Goal: Task Accomplishment & Management: Use online tool/utility

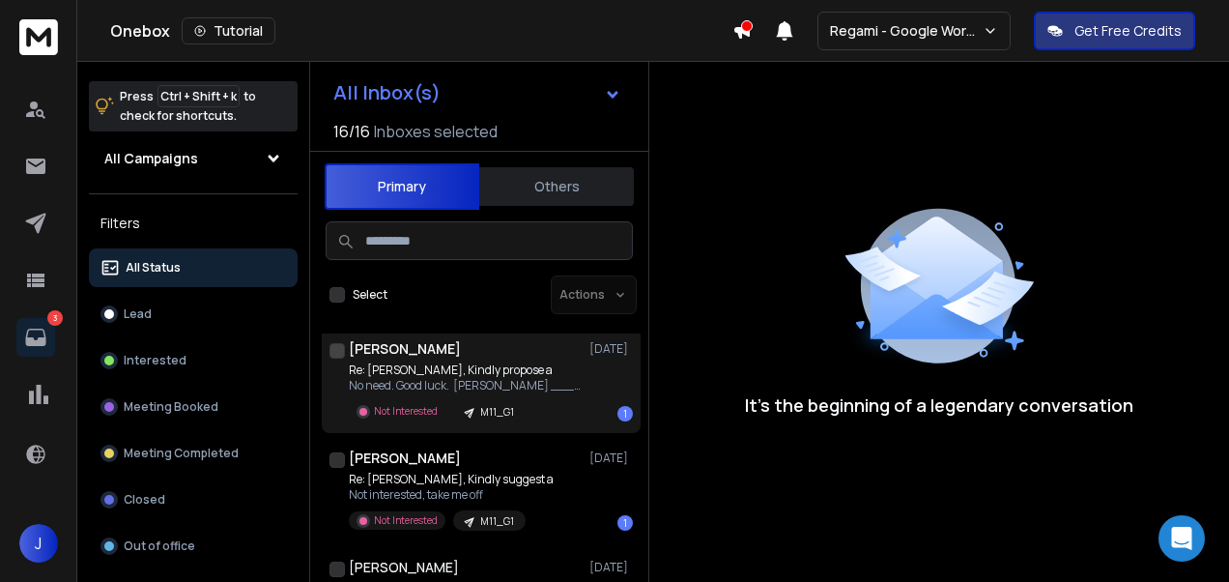
scroll to position [118, 0]
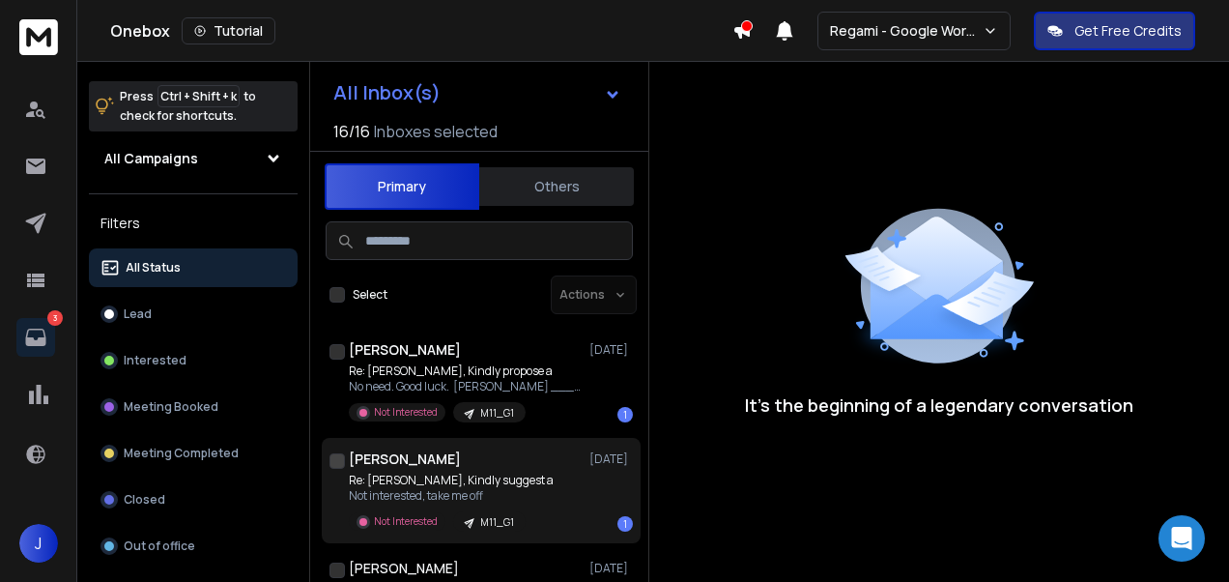
click at [465, 475] on p "Re: [PERSON_NAME], Kindly suggest a" at bounding box center [451, 480] width 205 height 15
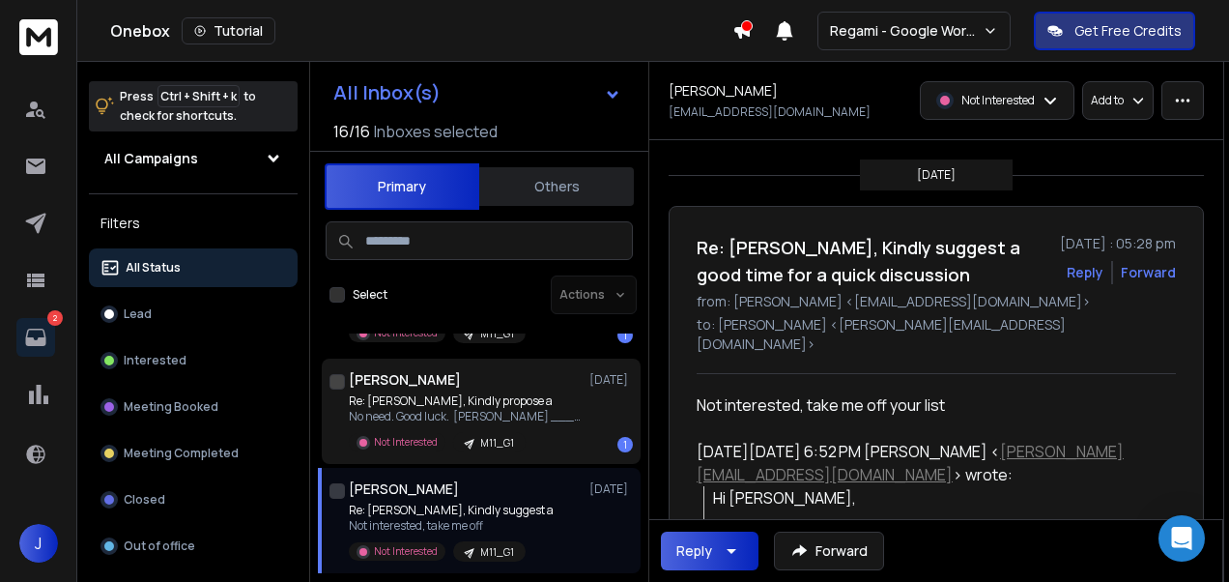
scroll to position [66, 0]
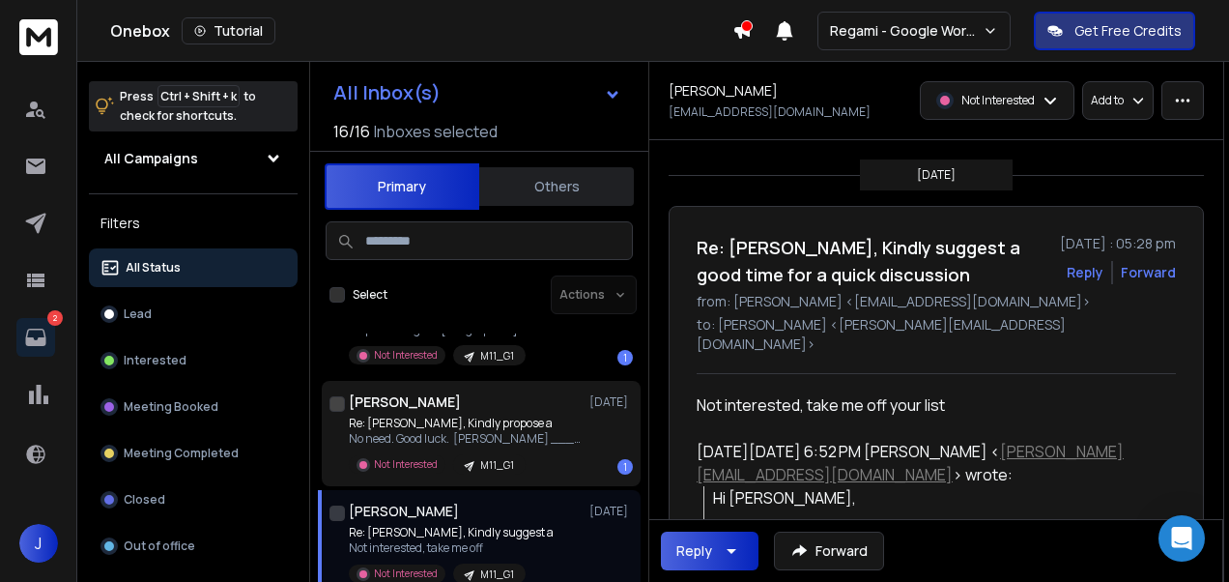
click at [504, 435] on p "No need. Good luck. [PERSON_NAME] _________________________ [PERSON_NAME]," at bounding box center [465, 438] width 232 height 15
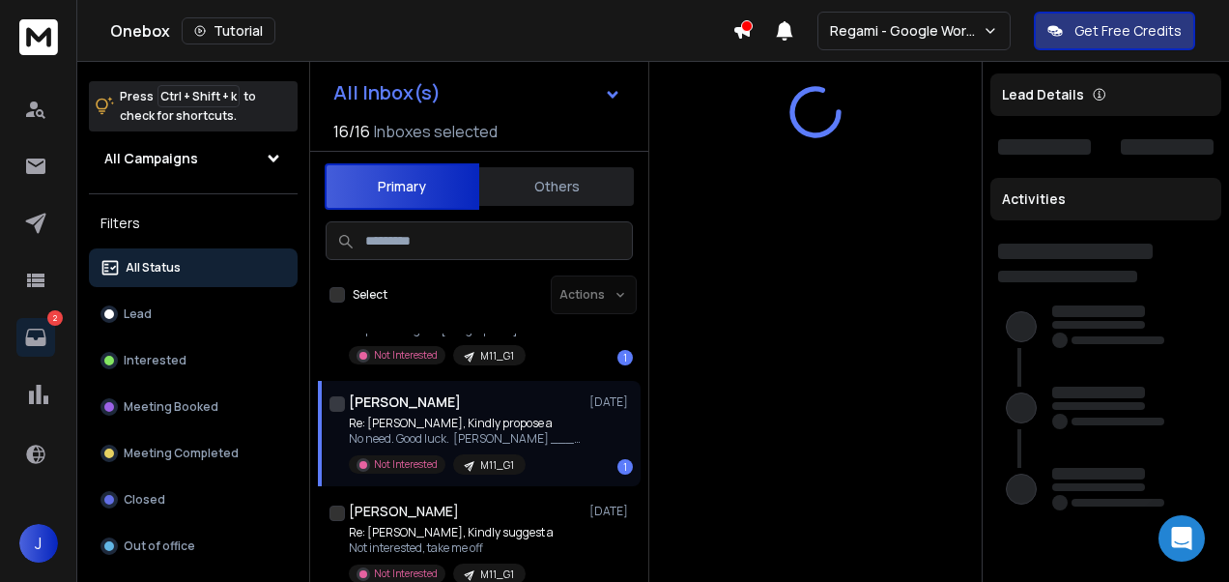
scroll to position [0, 0]
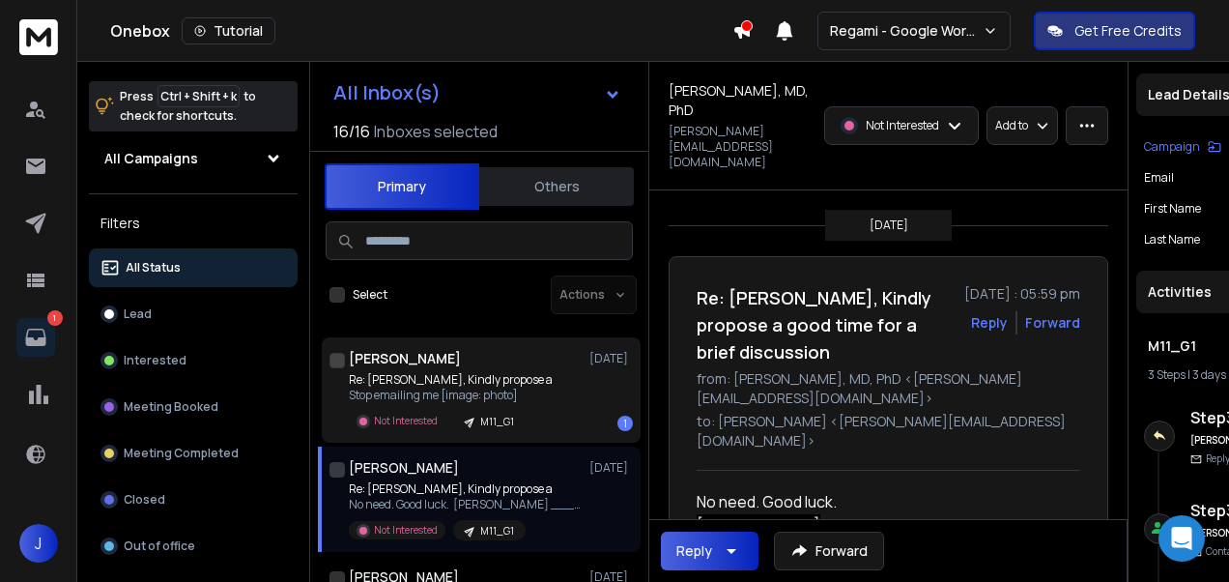
click at [547, 389] on div "Re: [PERSON_NAME], Kindly propose a Stop emailing me [image: photo] Not Interes…" at bounding box center [491, 401] width 284 height 59
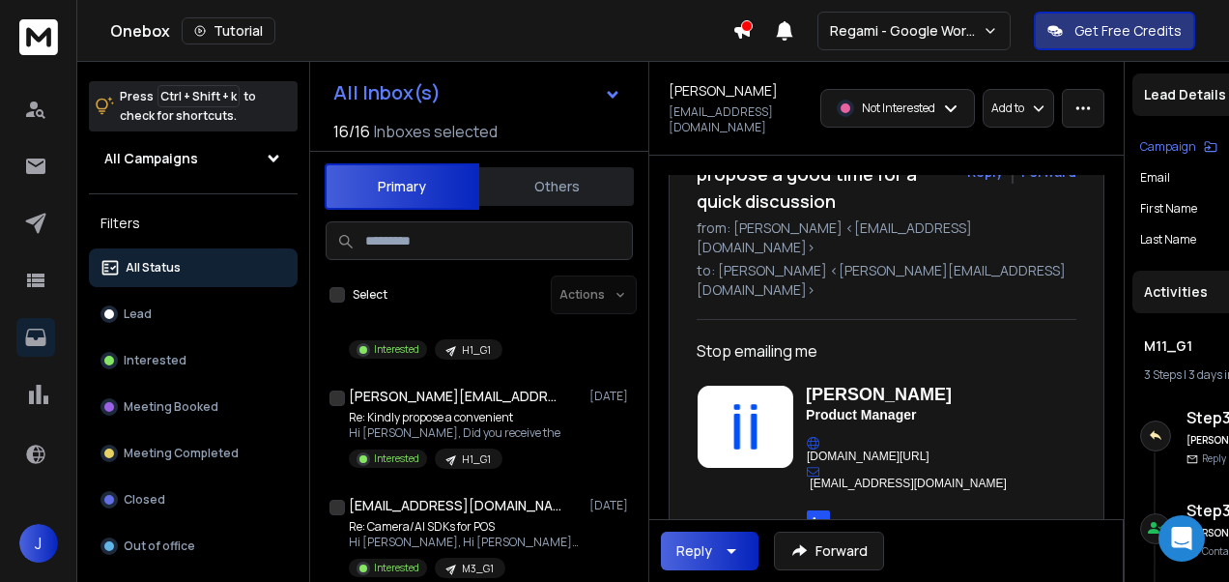
scroll to position [2044, 0]
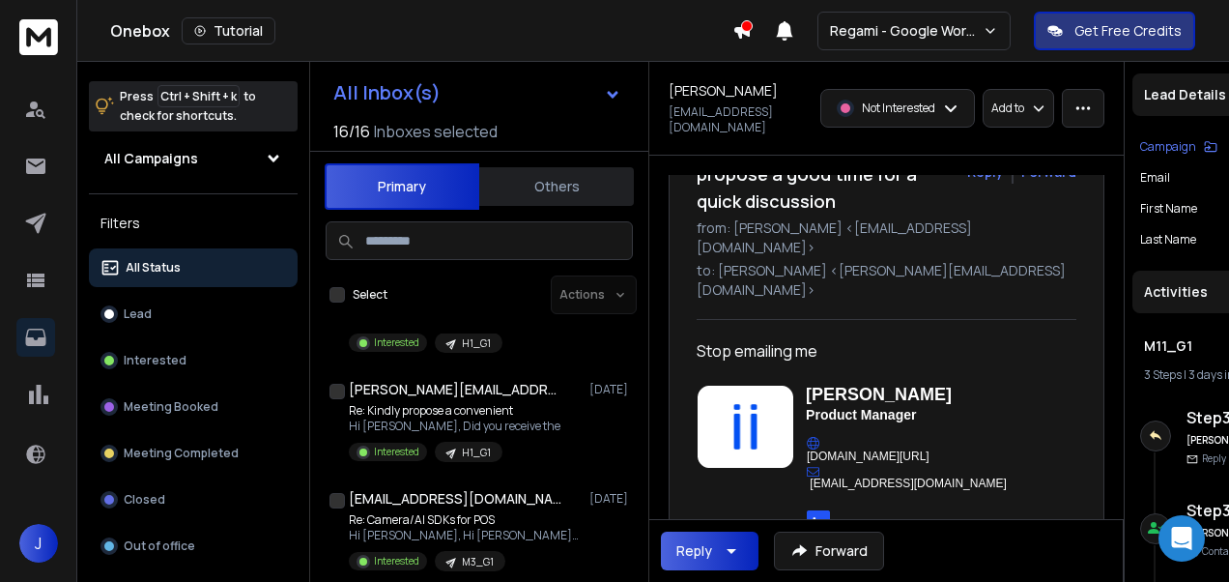
click at [530, 421] on div "Re: Kindly propose a convenient Hi [PERSON_NAME], Did you receive the Intereste…" at bounding box center [491, 432] width 284 height 59
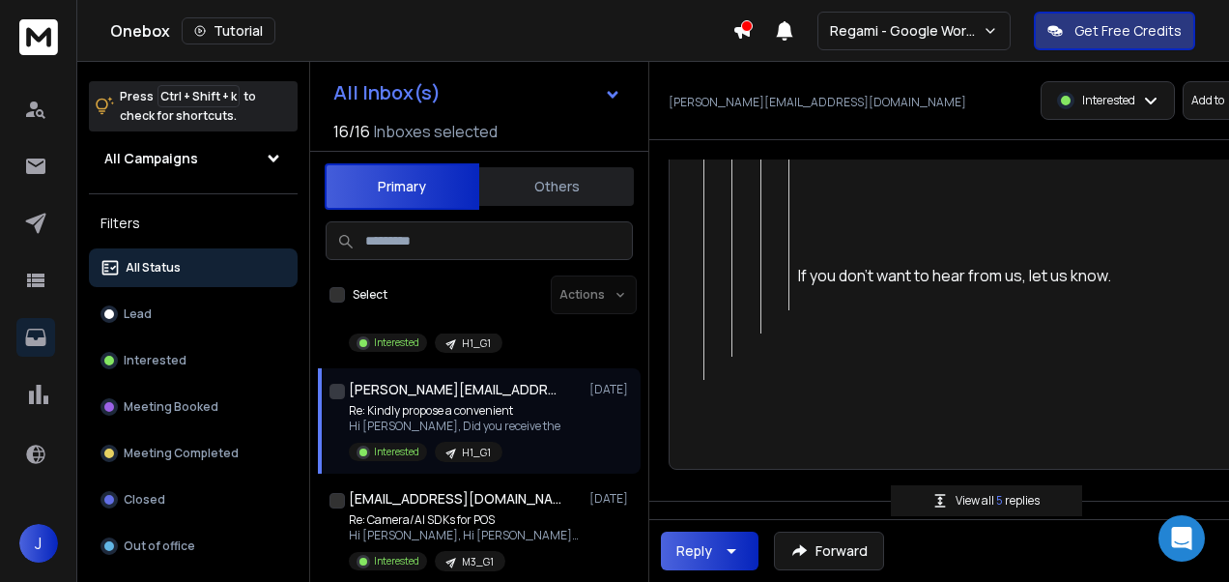
scroll to position [14, 0]
click at [982, 493] on p "View all 5 replies" at bounding box center [998, 500] width 84 height 15
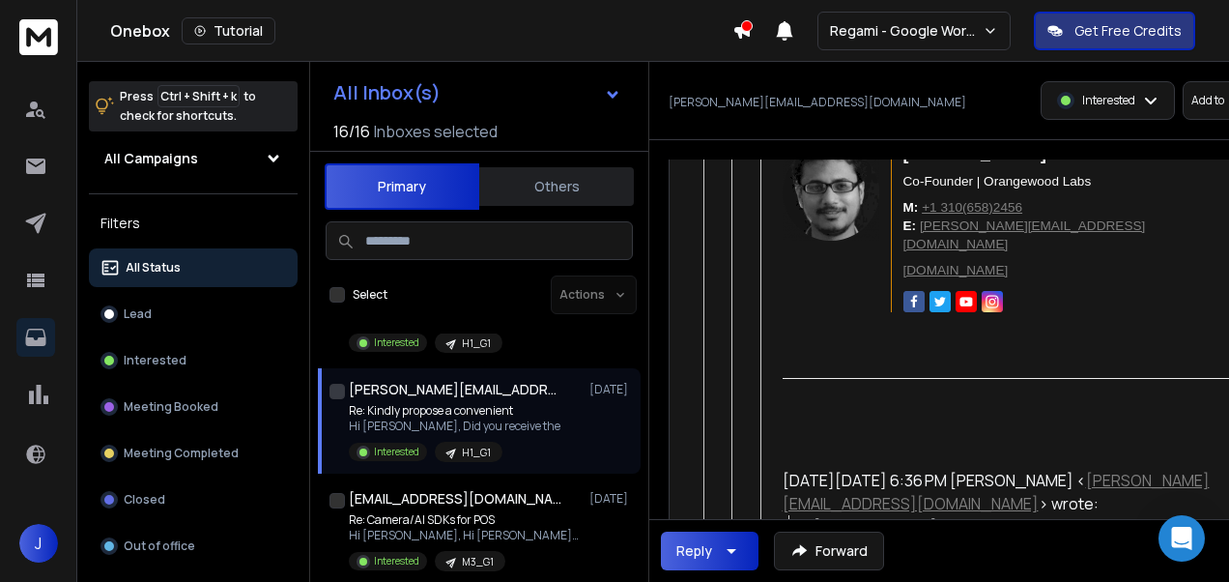
scroll to position [0, 0]
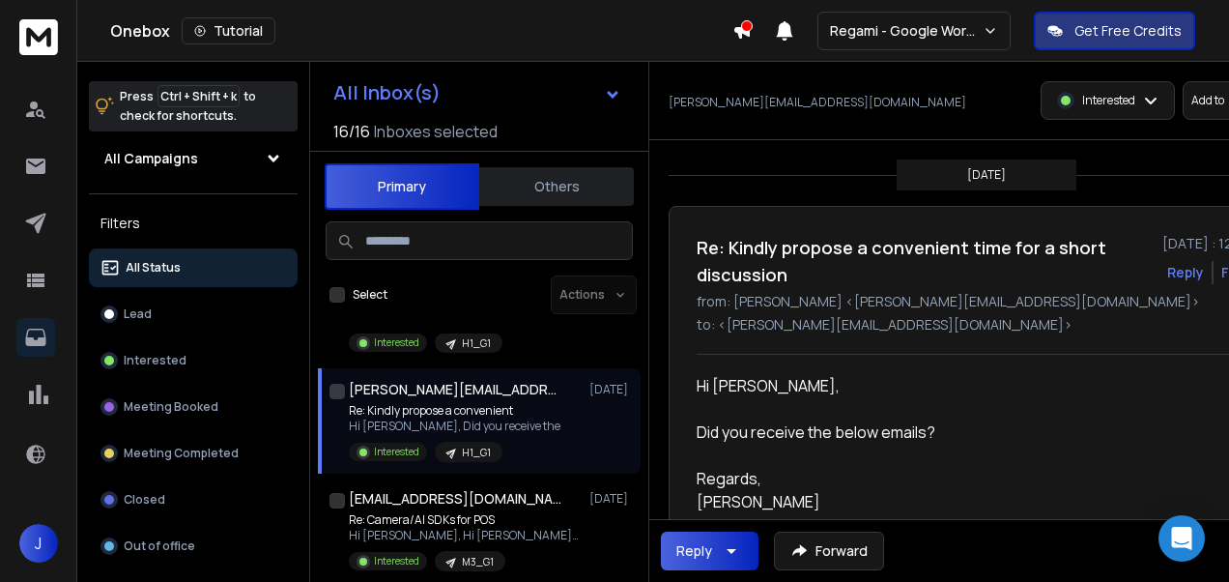
click at [721, 317] on p "to: <[PERSON_NAME][EMAIL_ADDRESS][DOMAIN_NAME]>" at bounding box center [987, 324] width 580 height 19
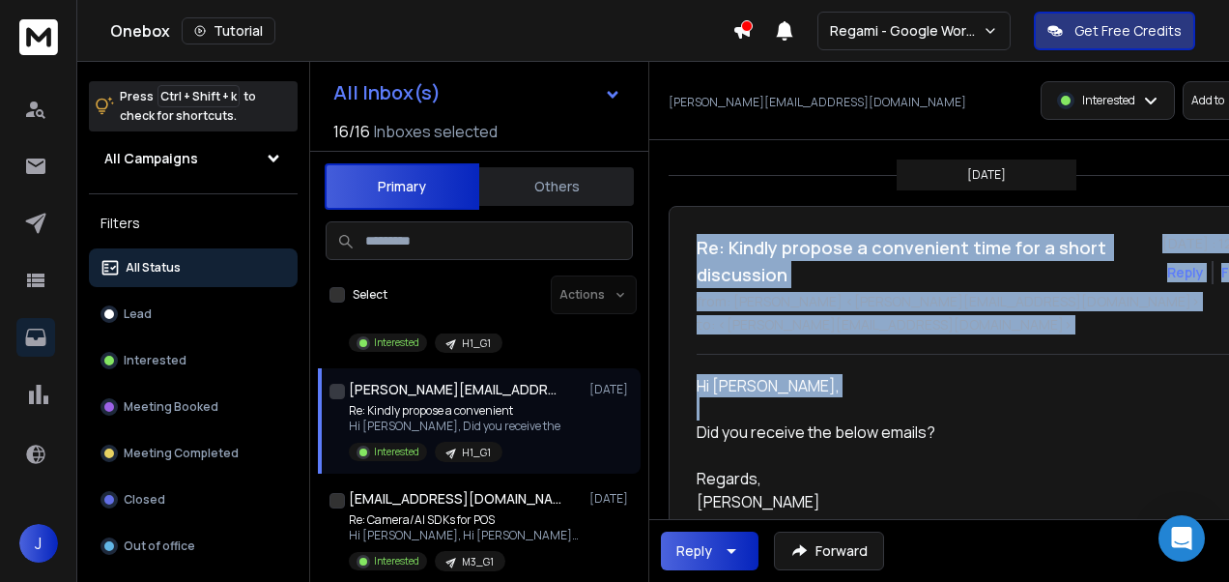
drag, startPoint x: 693, startPoint y: 244, endPoint x: 970, endPoint y: 406, distance: 321.4
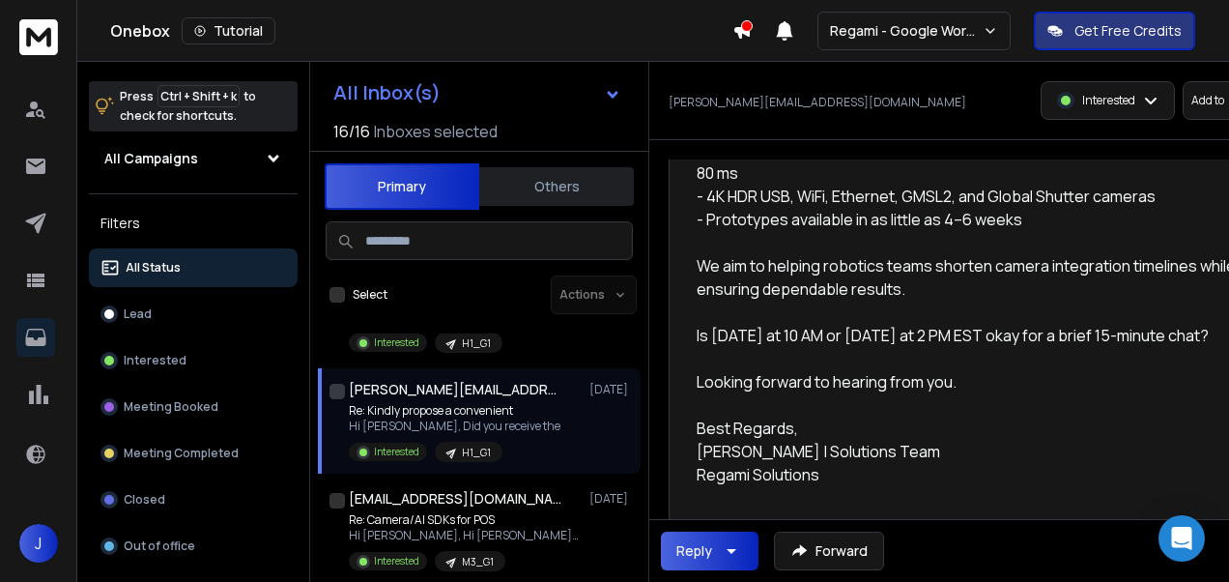
scroll to position [14, 0]
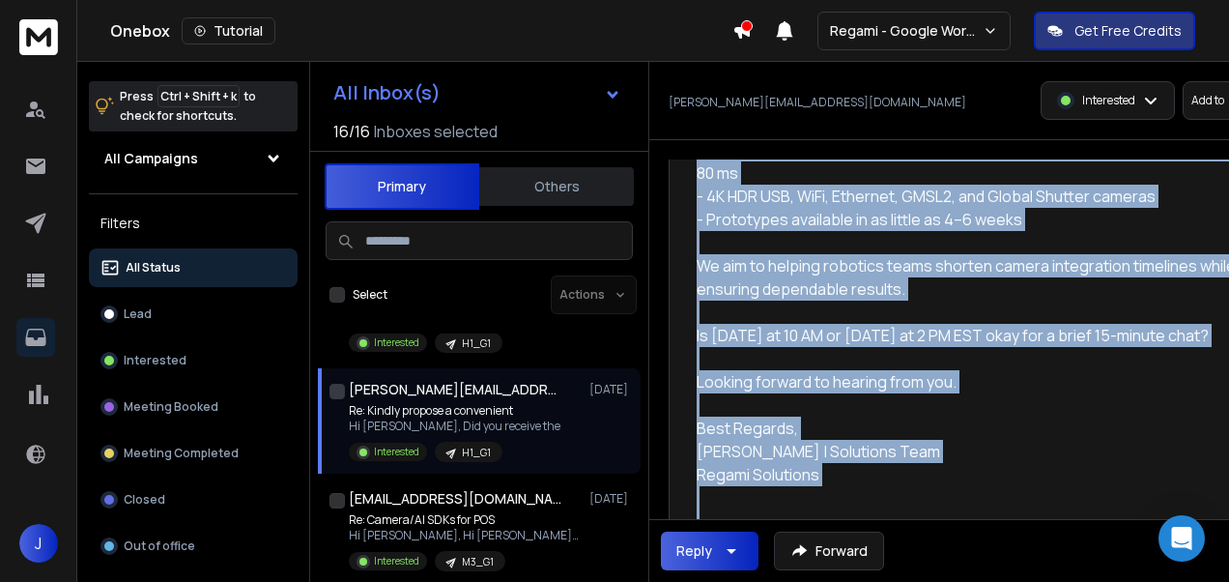
click at [1022, 389] on div "Hi [PERSON_NAME], Many robotics companies face delays in implementing vision sy…" at bounding box center [987, 273] width 580 height 688
copy div "Lo: Ipsumd sitamet c adipiscing elit sed d eiusm temporinci 0 Utlabor 1042 : 90…"
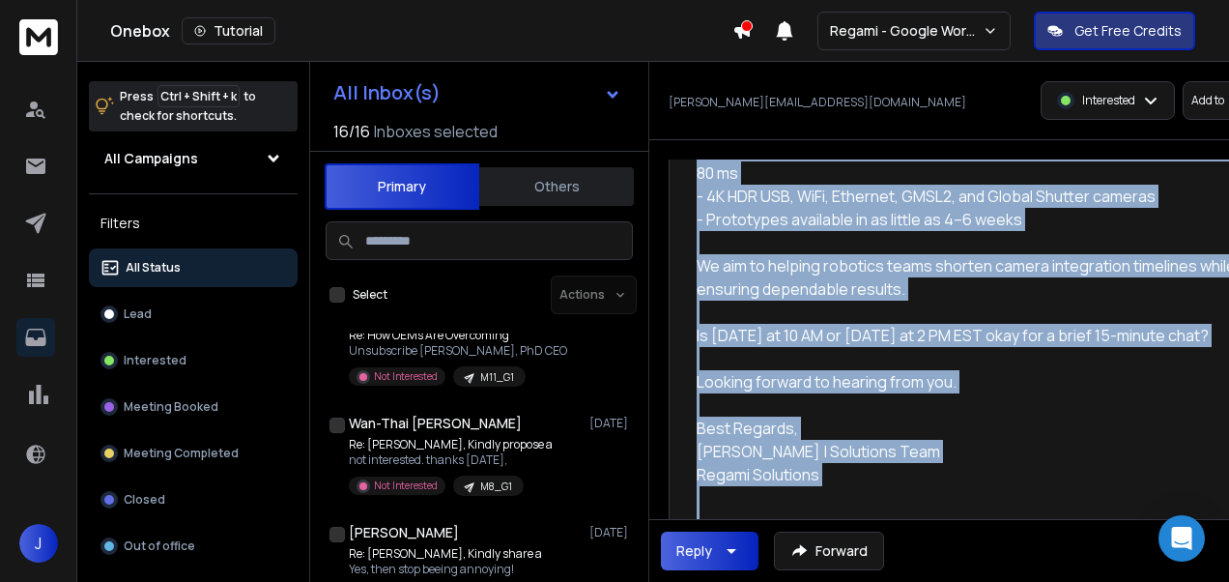
scroll to position [1137, 0]
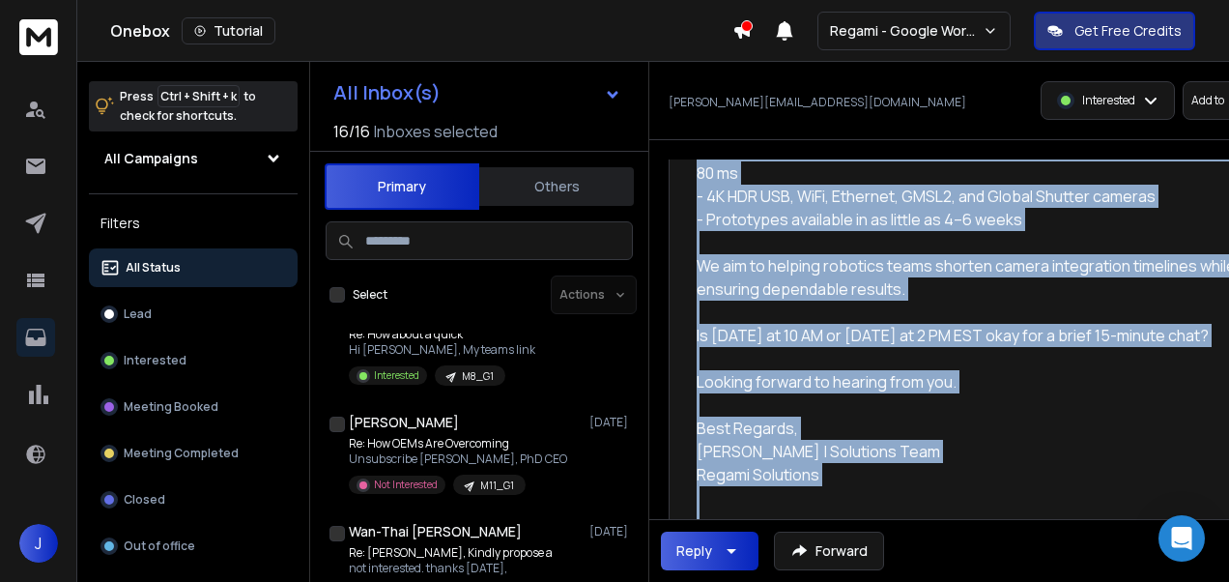
click at [457, 230] on input at bounding box center [479, 240] width 307 height 39
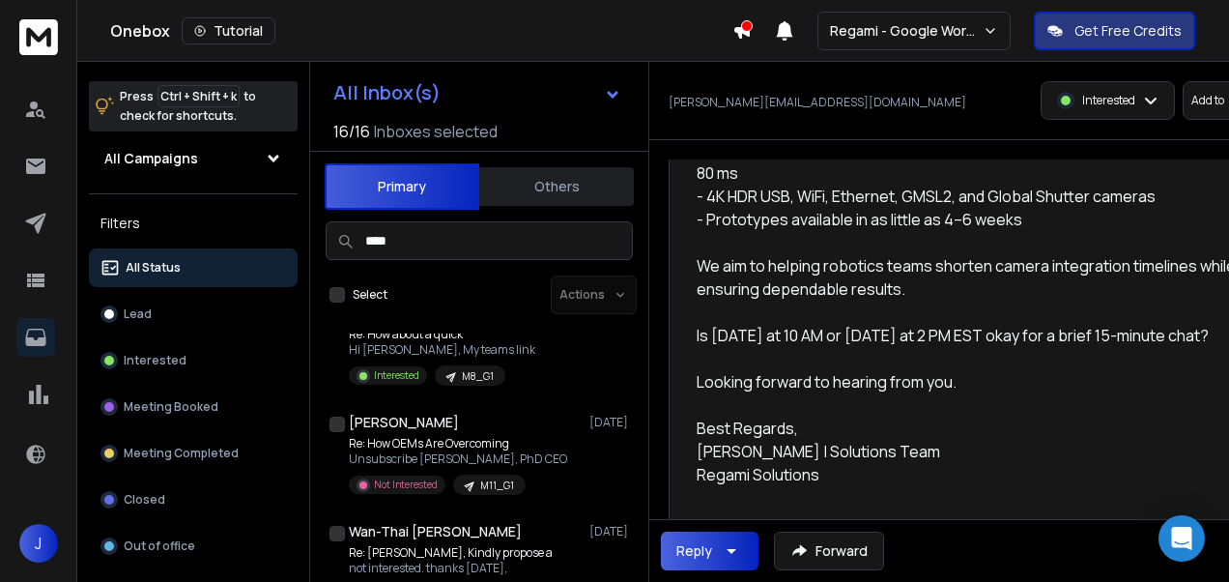
type input "*****"
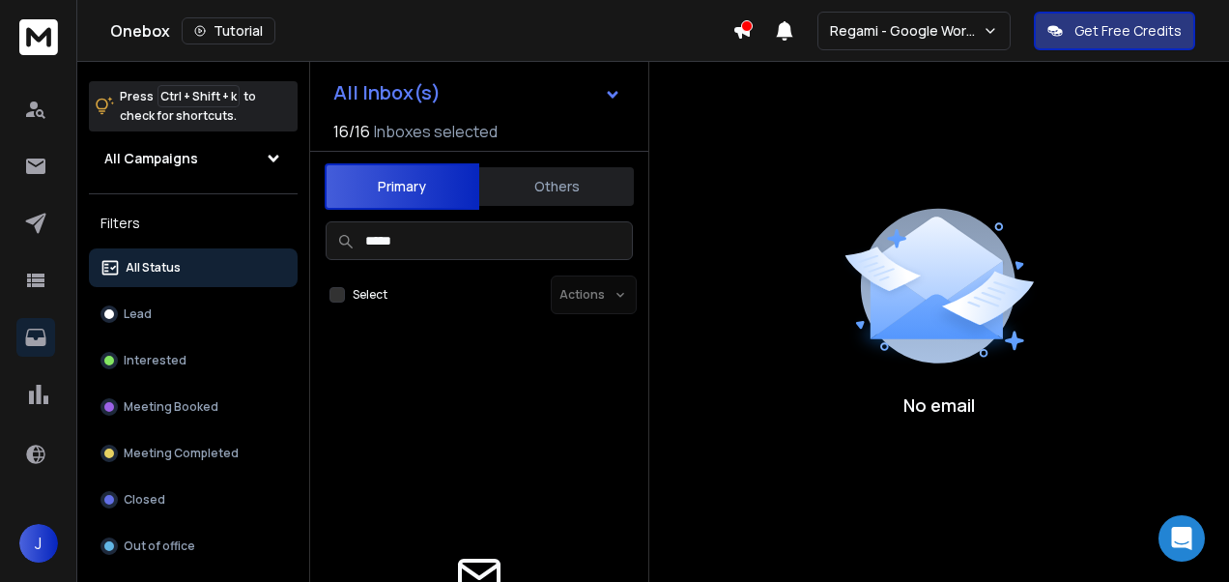
click at [551, 232] on input "*****" at bounding box center [479, 240] width 307 height 39
paste input "**********"
type input "*"
click at [159, 277] on button "All Status" at bounding box center [193, 267] width 209 height 39
